Goal: Task Accomplishment & Management: Manage account settings

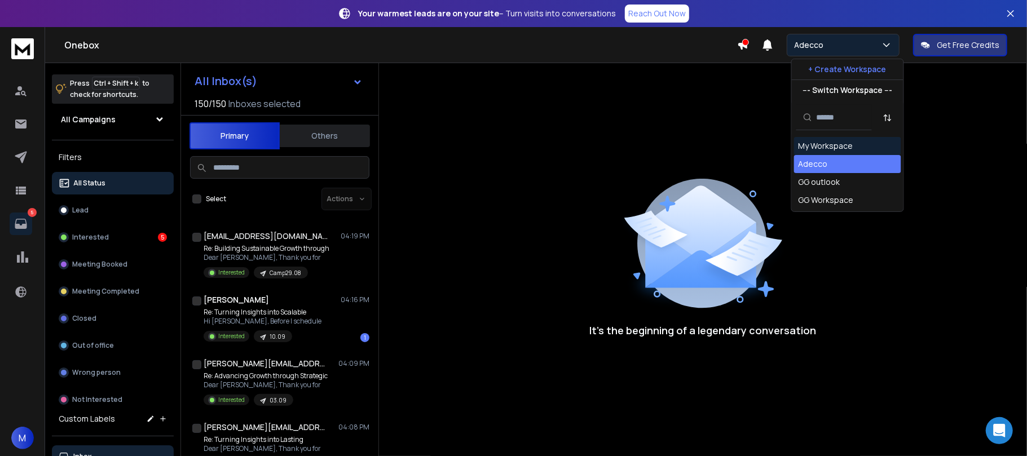
click at [820, 44] on p "Adecco" at bounding box center [811, 44] width 34 height 11
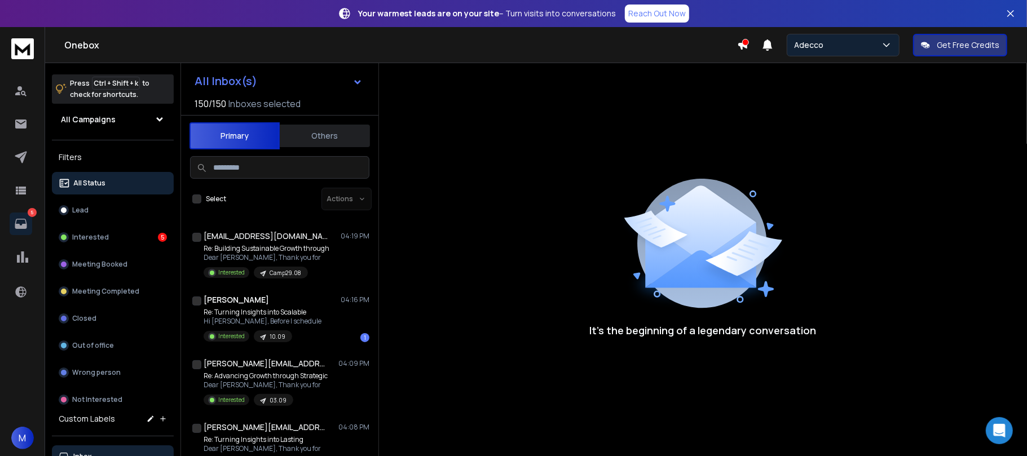
click at [820, 44] on p "Adecco" at bounding box center [811, 44] width 34 height 11
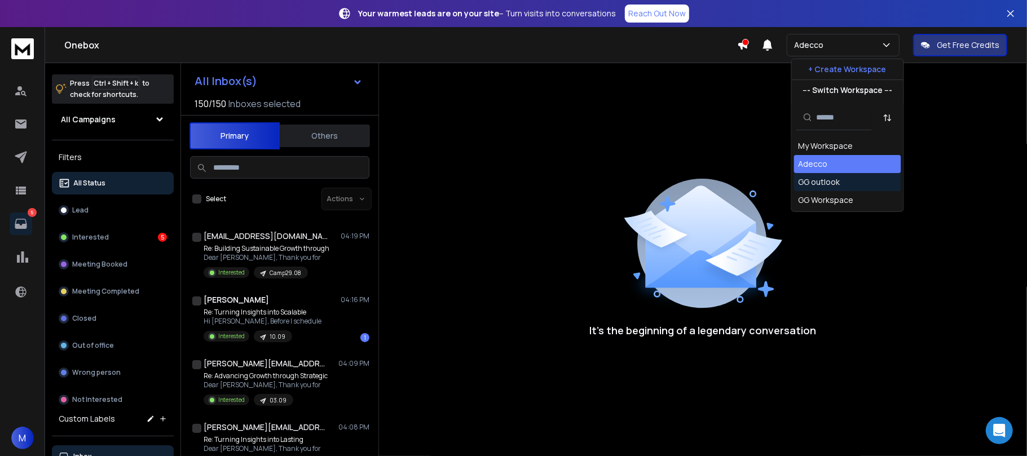
click at [841, 183] on div "GG outlook" at bounding box center [847, 182] width 107 height 18
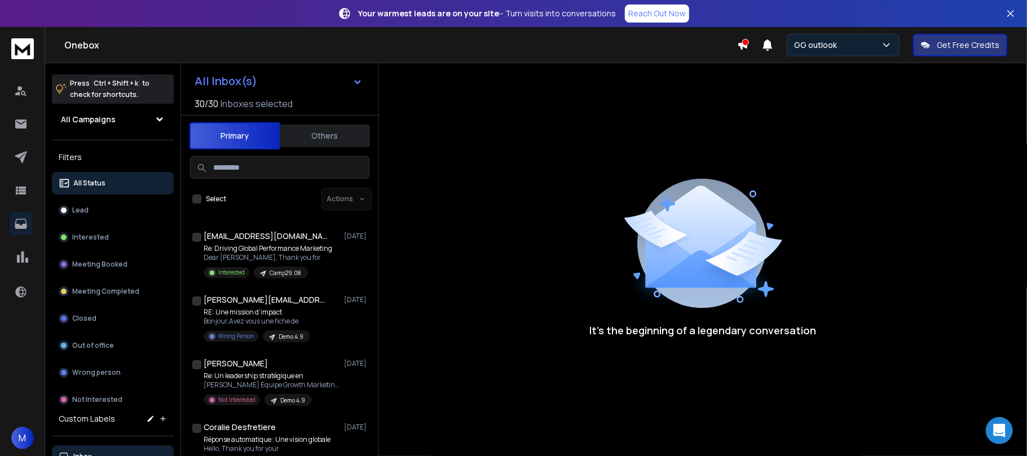
click at [833, 46] on p "GG outlook" at bounding box center [817, 44] width 47 height 11
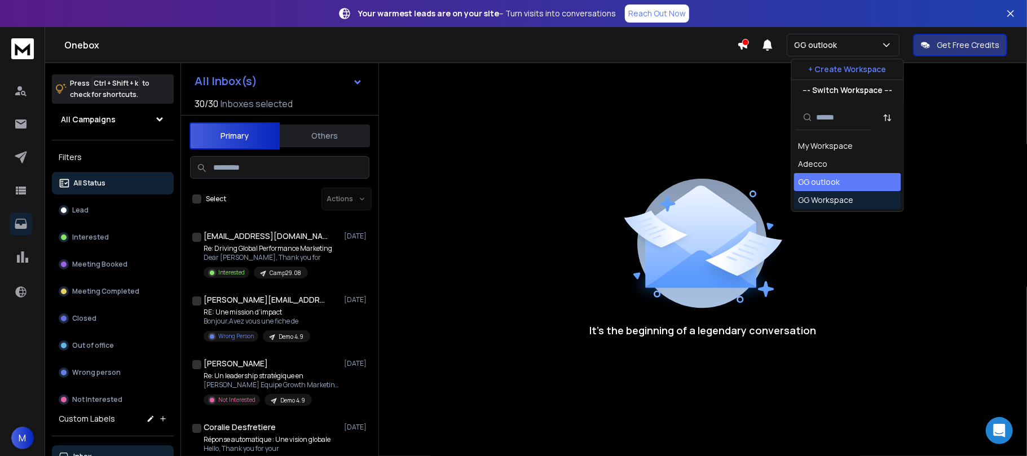
click at [833, 199] on div "GG Workspace" at bounding box center [825, 199] width 55 height 11
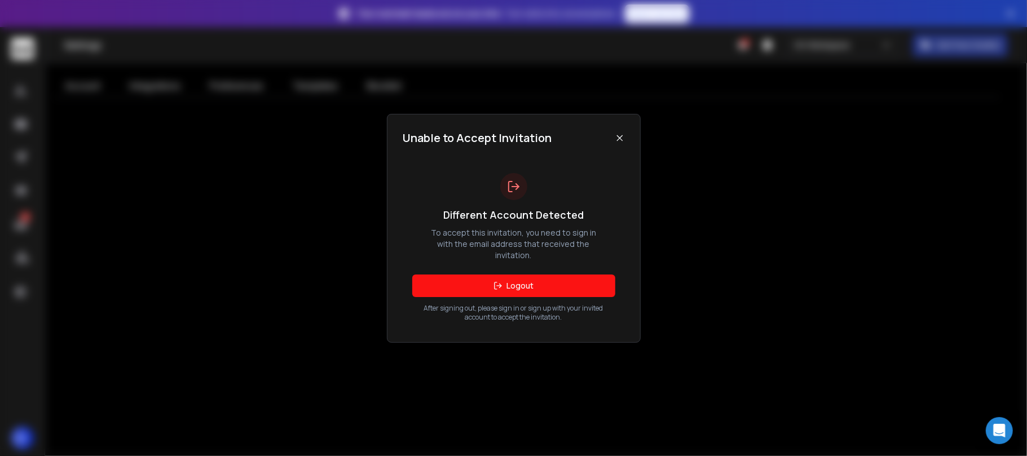
click at [476, 233] on p "To accept this invitation, you need to sign in with the email address that rece…" at bounding box center [513, 244] width 169 height 34
click at [467, 308] on p "After signing out, please sign in or sign up with your invited account to accep…" at bounding box center [513, 313] width 203 height 18
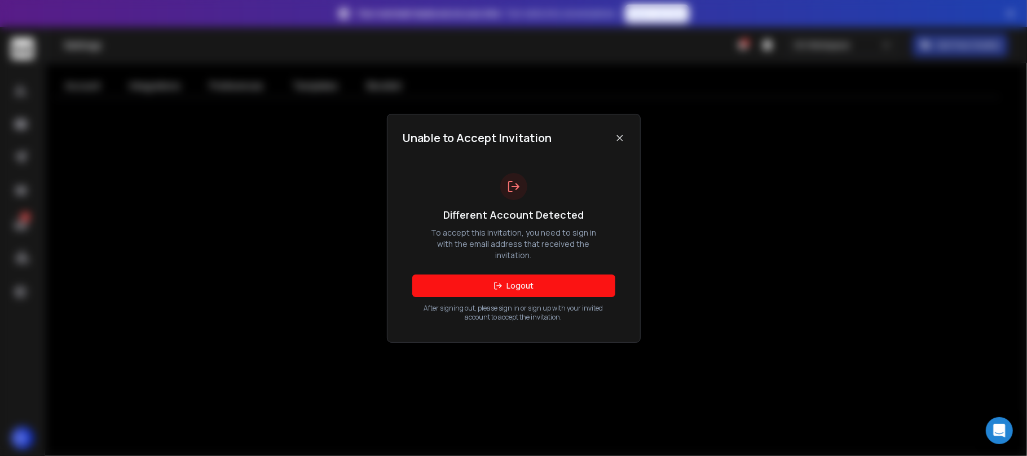
click at [467, 308] on p "After signing out, please sign in or sign up with your invited account to accep…" at bounding box center [513, 313] width 203 height 18
click at [489, 324] on div "Different Account Detected To accept this invitation, you need to sign in with …" at bounding box center [513, 248] width 221 height 158
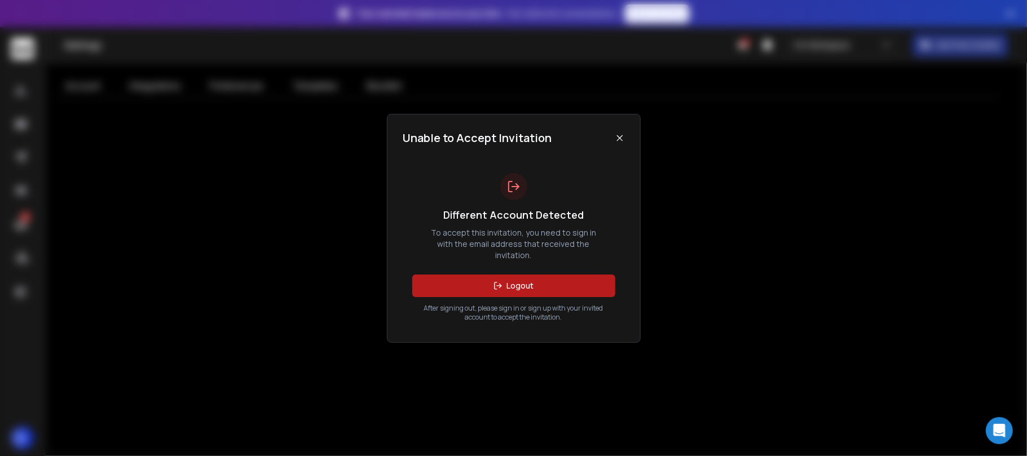
click at [512, 285] on button "Logout" at bounding box center [513, 286] width 203 height 23
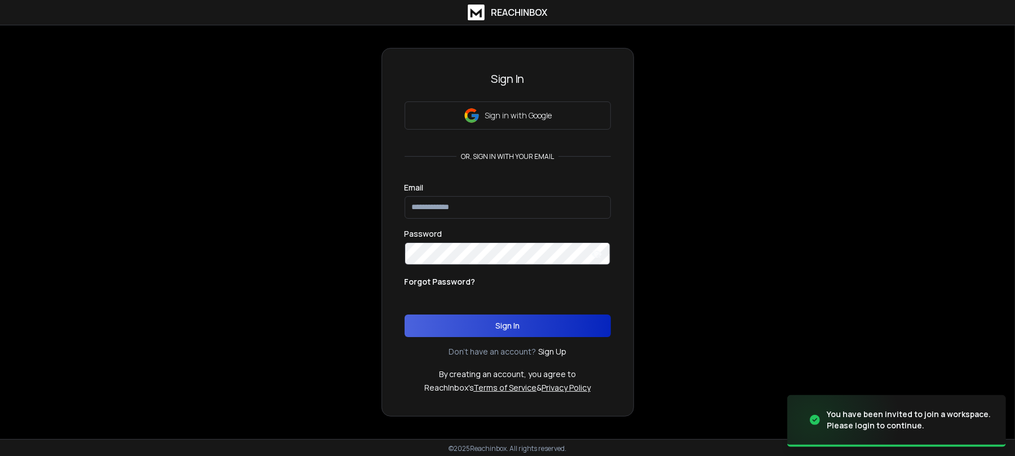
click at [465, 211] on input "email" at bounding box center [508, 207] width 206 height 23
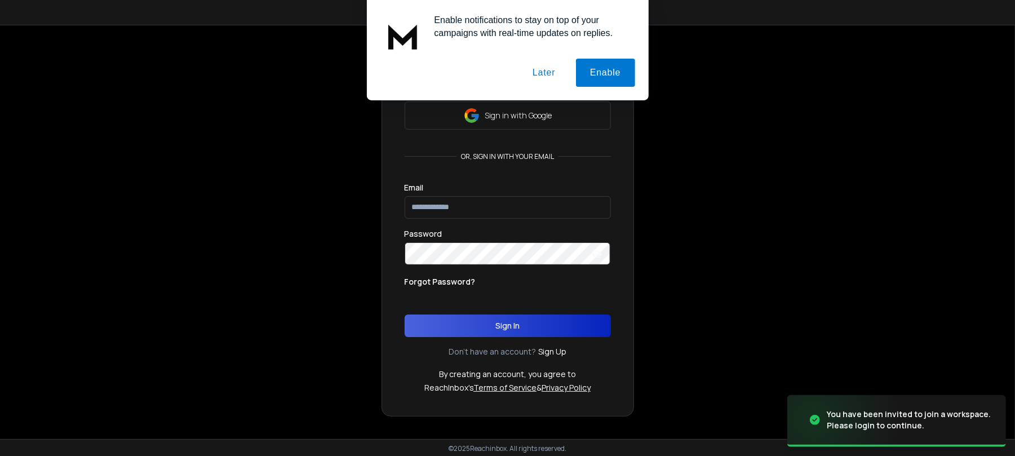
type input "**********"
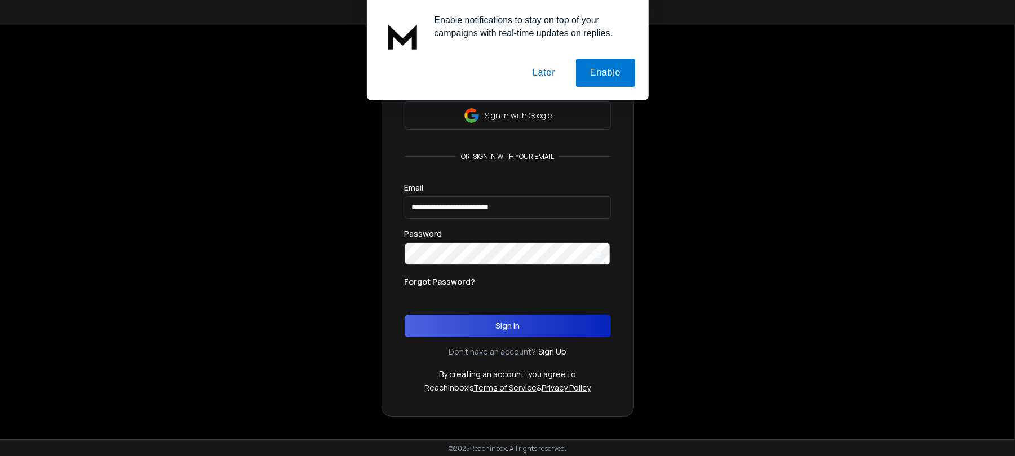
click at [405, 315] on button "Sign In" at bounding box center [508, 326] width 206 height 23
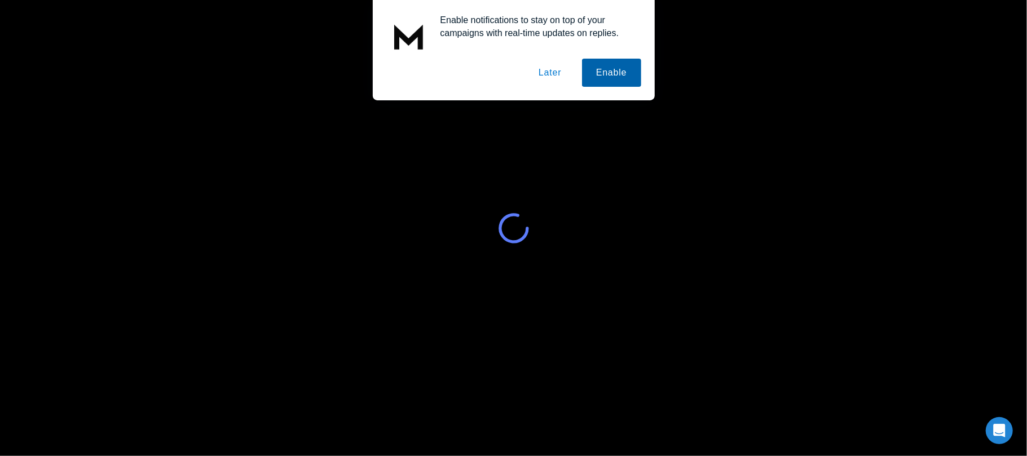
click at [607, 77] on button "Enable" at bounding box center [611, 73] width 59 height 28
